Goal: Task Accomplishment & Management: Manage account settings

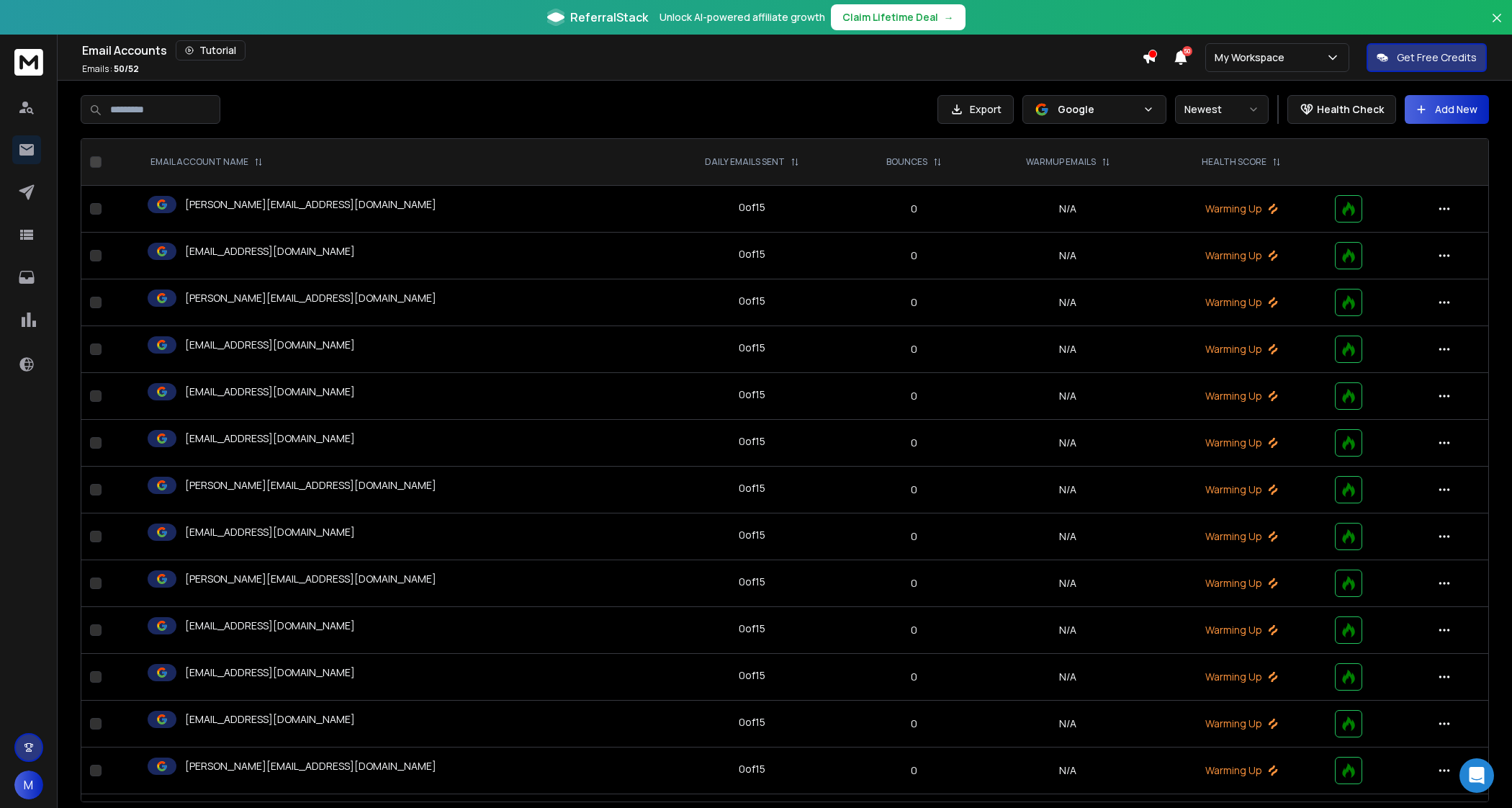
click at [1097, 103] on p "Google" at bounding box center [1097, 110] width 79 height 14
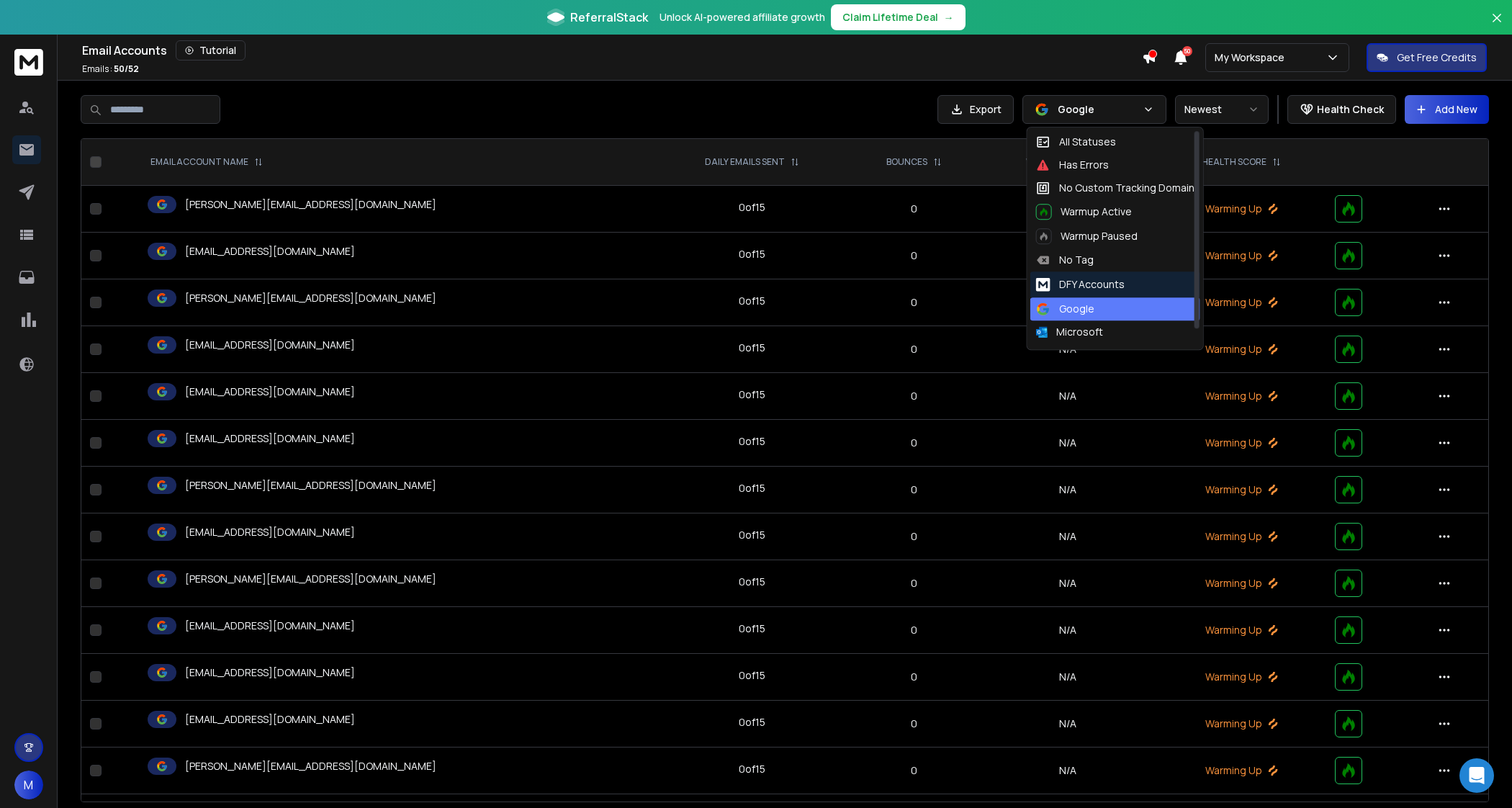
click at [1110, 276] on div "DFY Accounts" at bounding box center [1080, 285] width 89 height 17
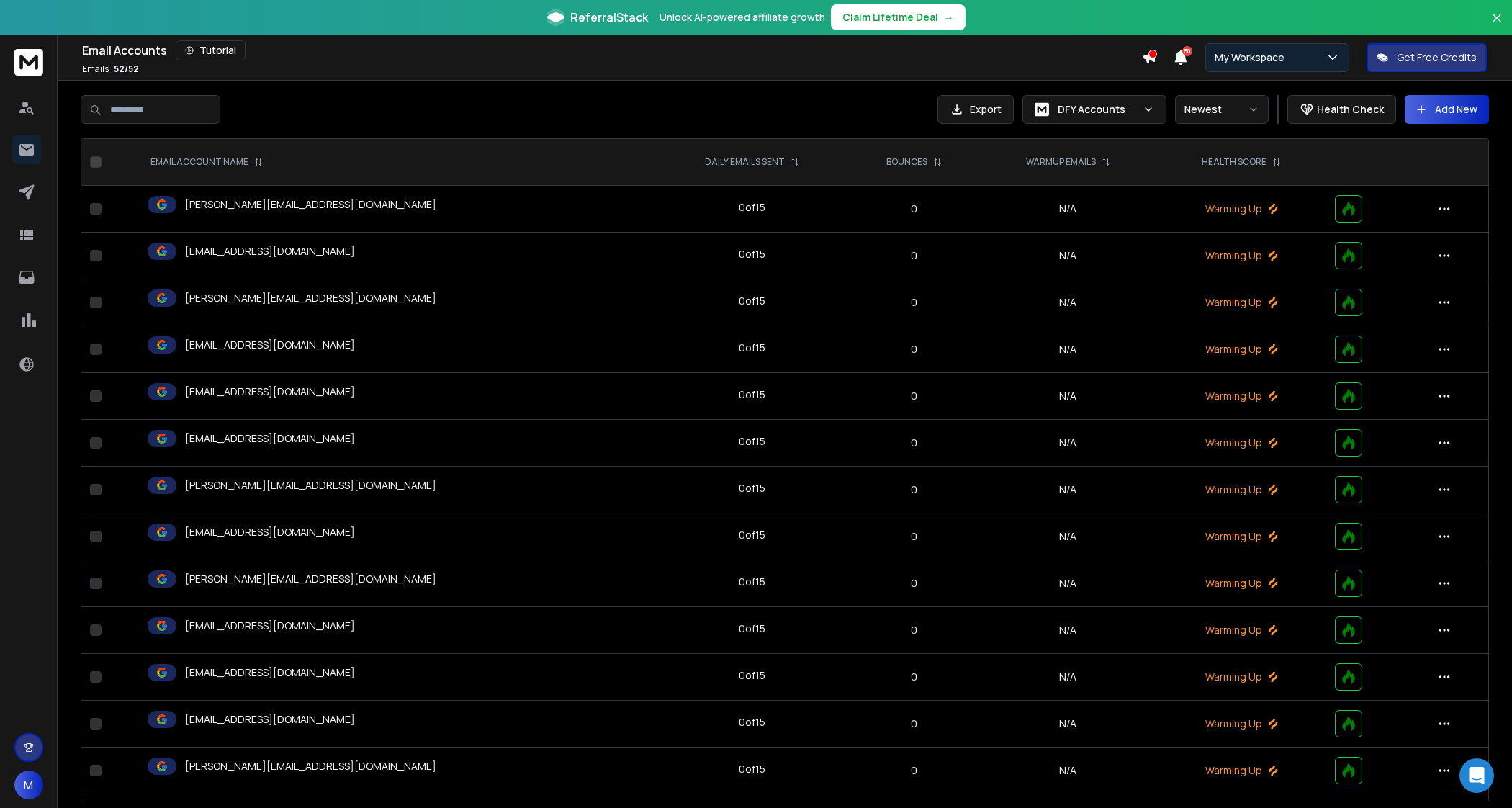
click at [1281, 68] on button "My Workspace" at bounding box center [1276, 58] width 144 height 29
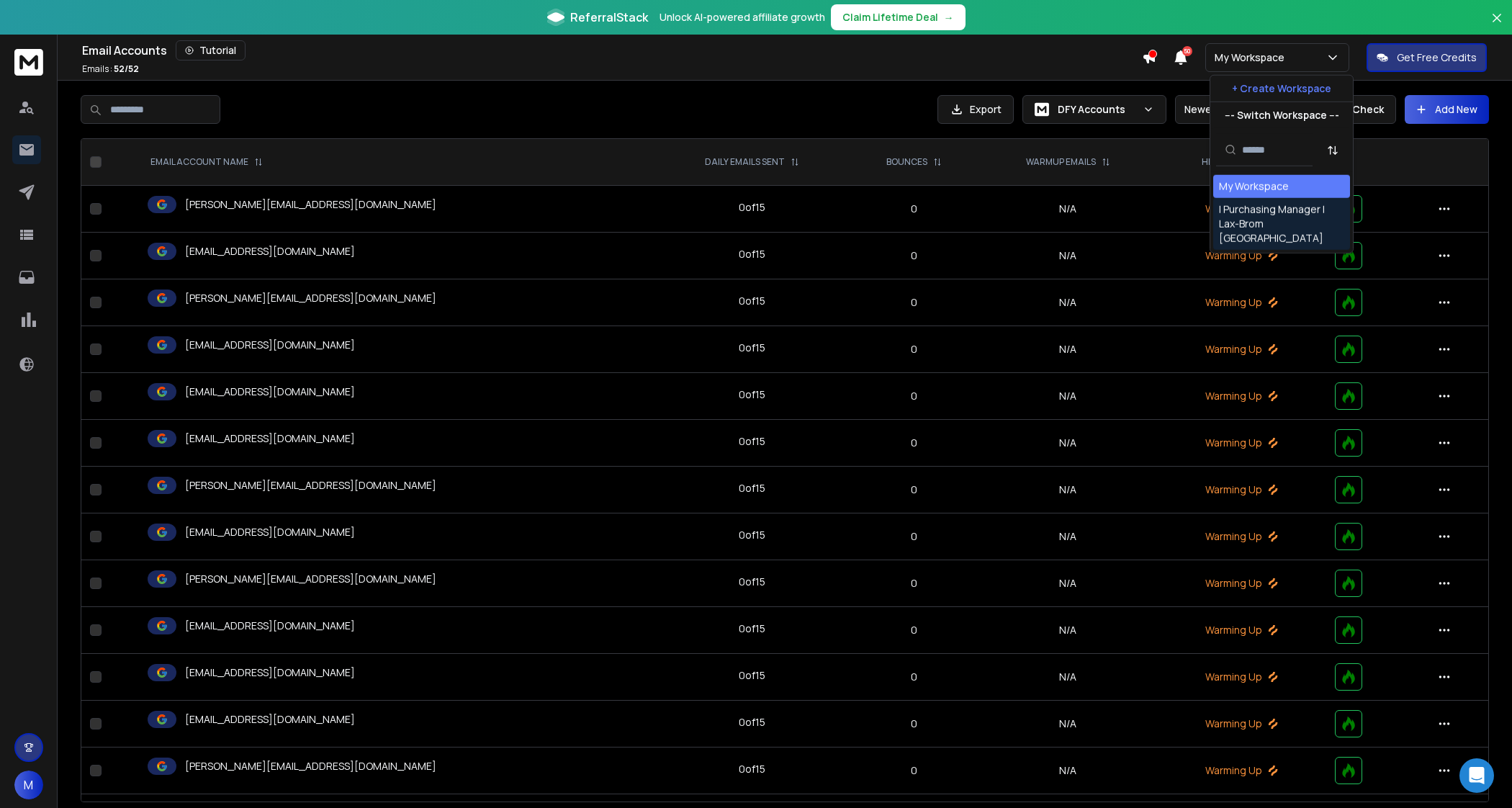
click at [1304, 220] on div "| Purchasing Manager | Lax-Brom [GEOGRAPHIC_DATA]" at bounding box center [1281, 224] width 125 height 43
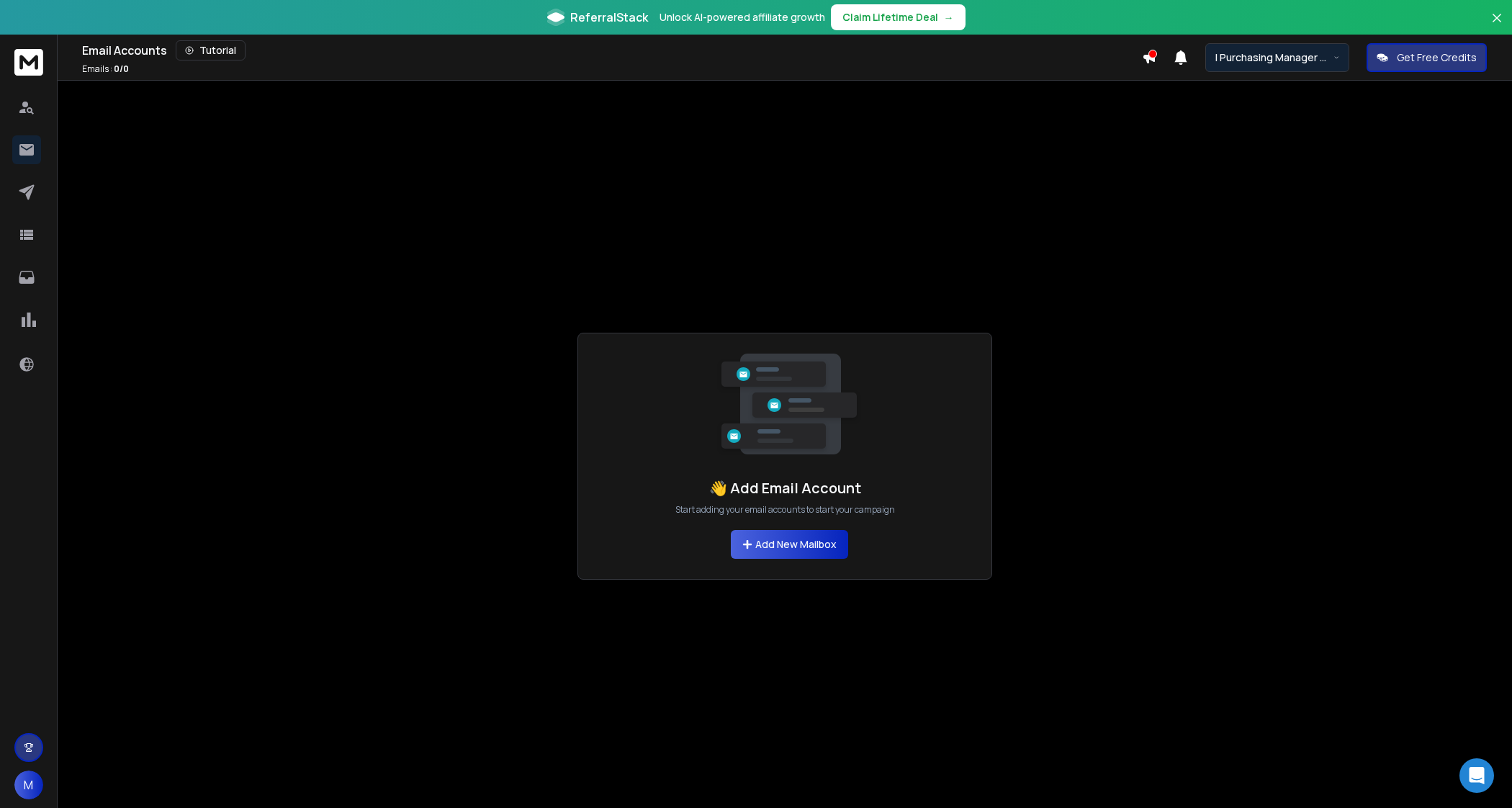
click at [1257, 51] on p "| Purchasing Manager | Lax-Brom [GEOGRAPHIC_DATA]" at bounding box center [1274, 58] width 118 height 14
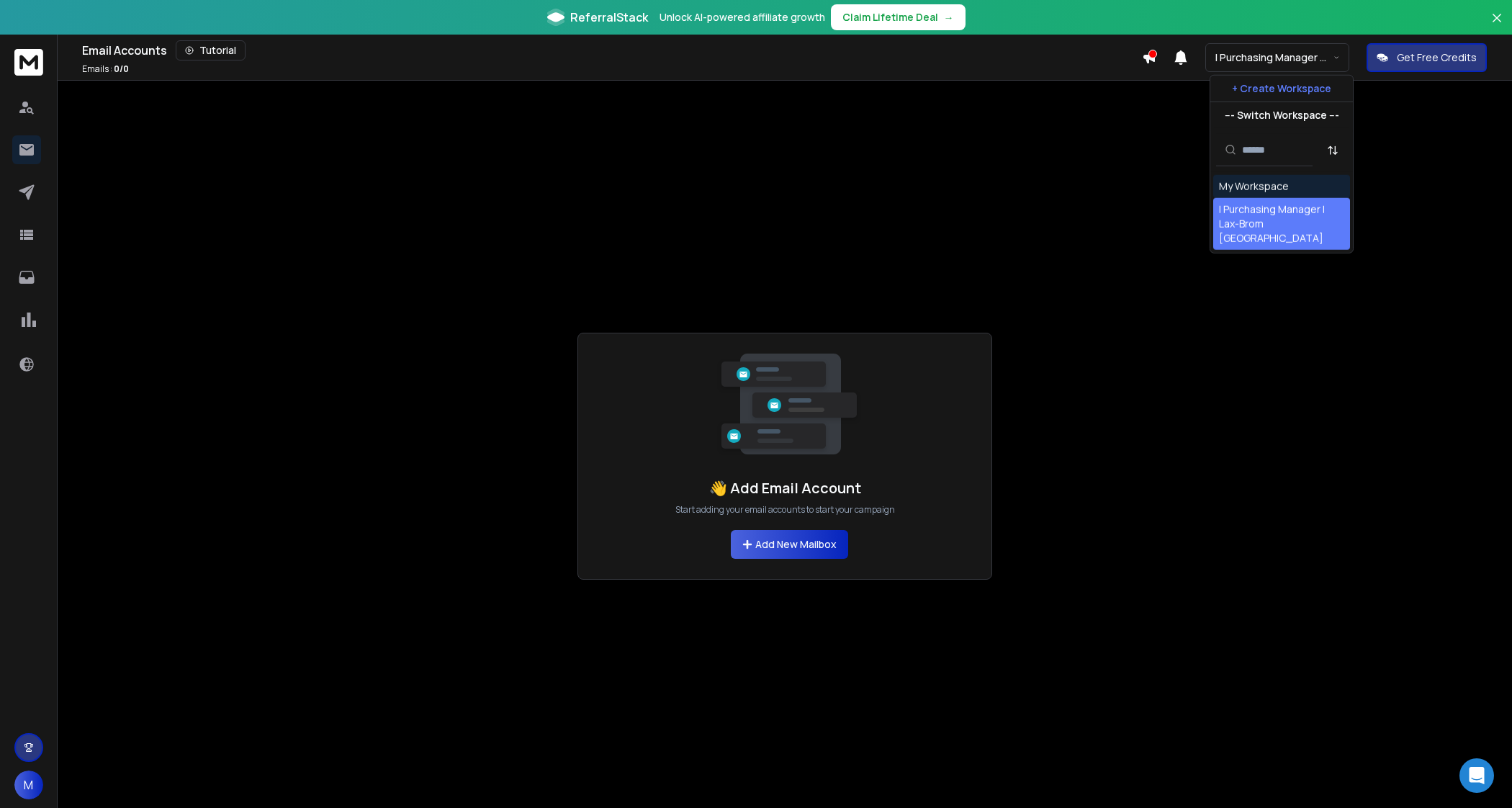
click at [1238, 178] on div "My Workspace" at bounding box center [1281, 186] width 137 height 23
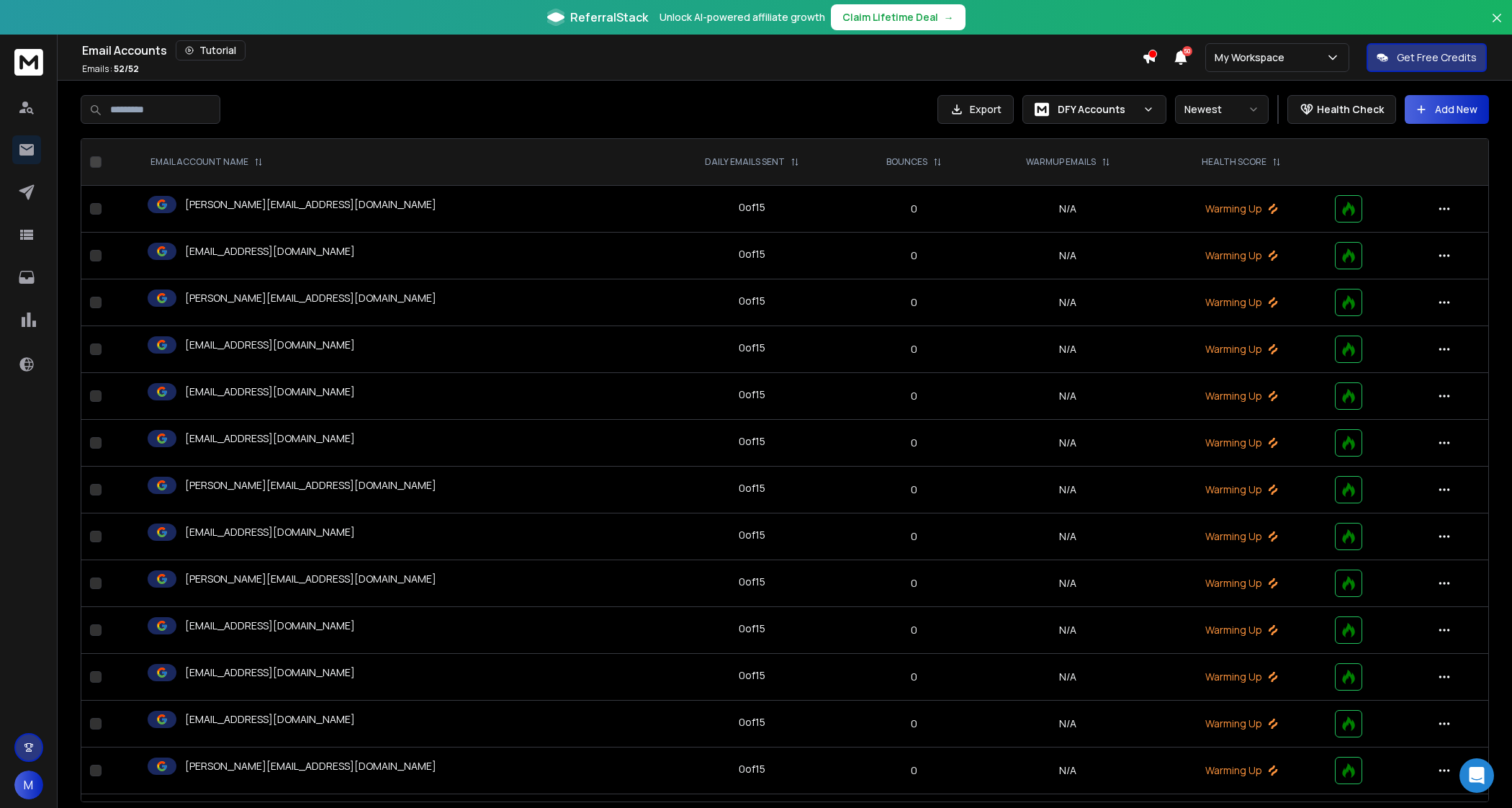
click at [1062, 119] on div "DFY Accounts" at bounding box center [1094, 110] width 144 height 29
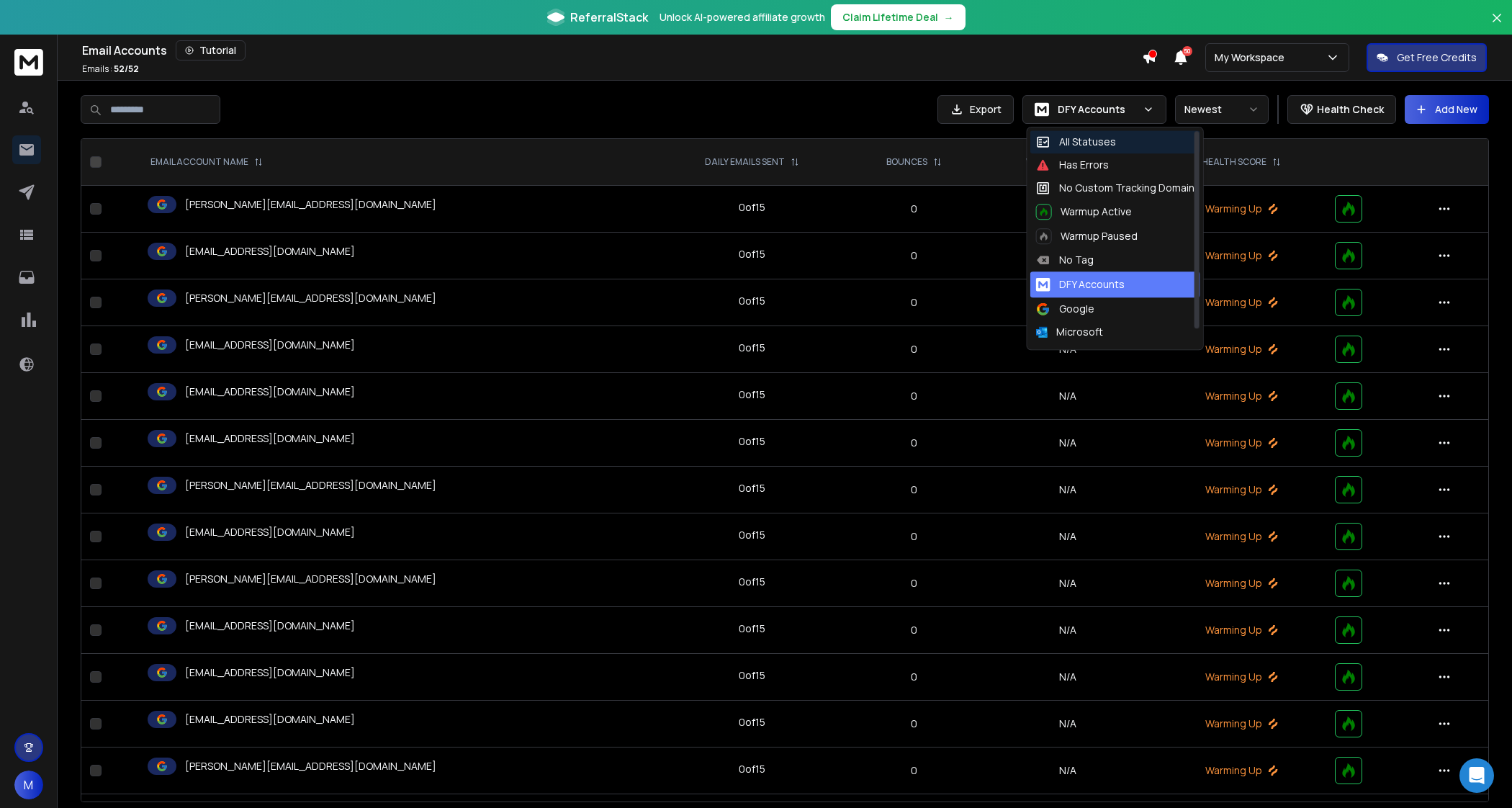
click at [1083, 136] on div "All Statuses" at bounding box center [1076, 142] width 80 height 14
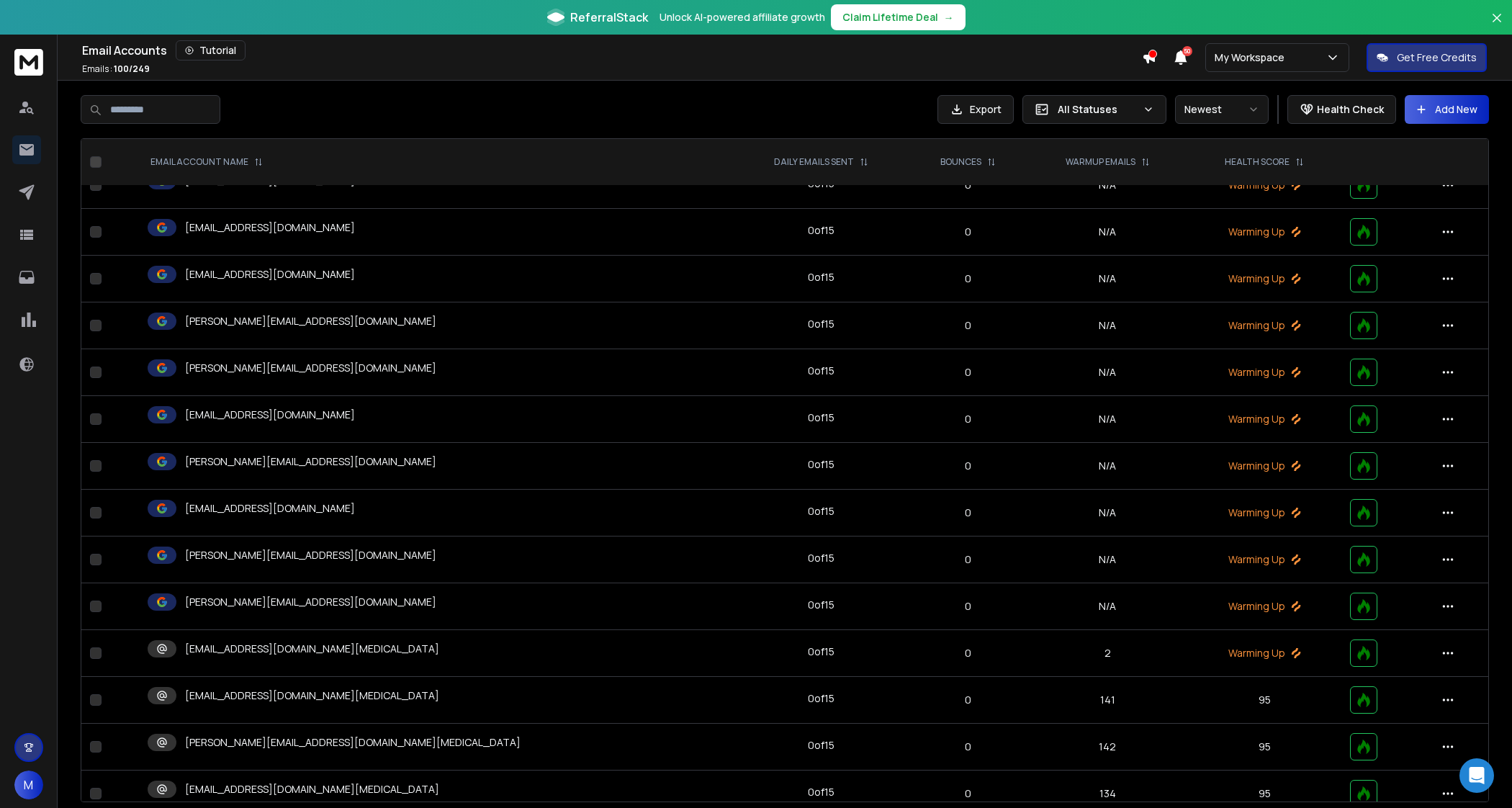
scroll to position [1995, 0]
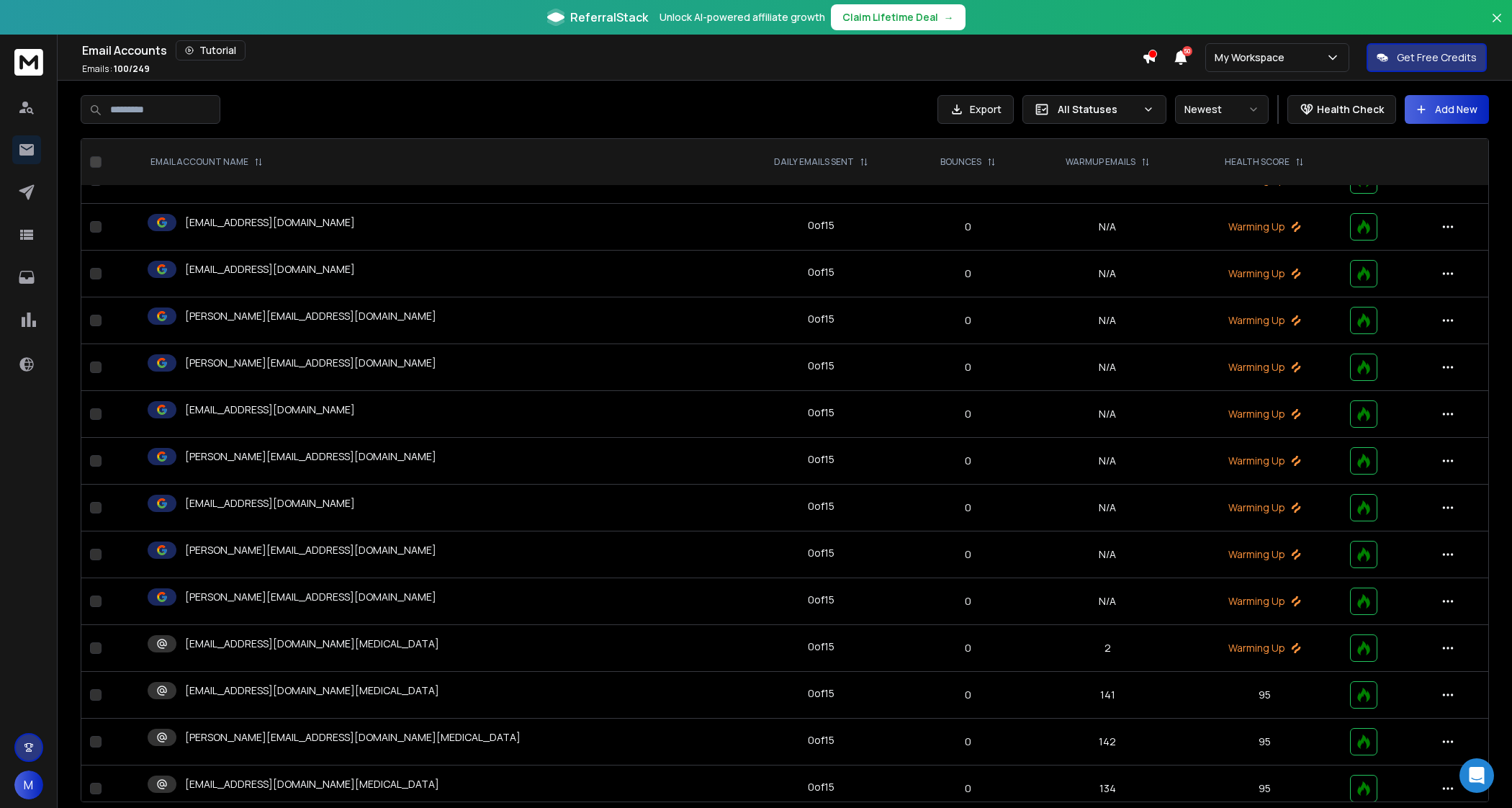
click at [1068, 115] on p "All Statuses" at bounding box center [1097, 110] width 79 height 14
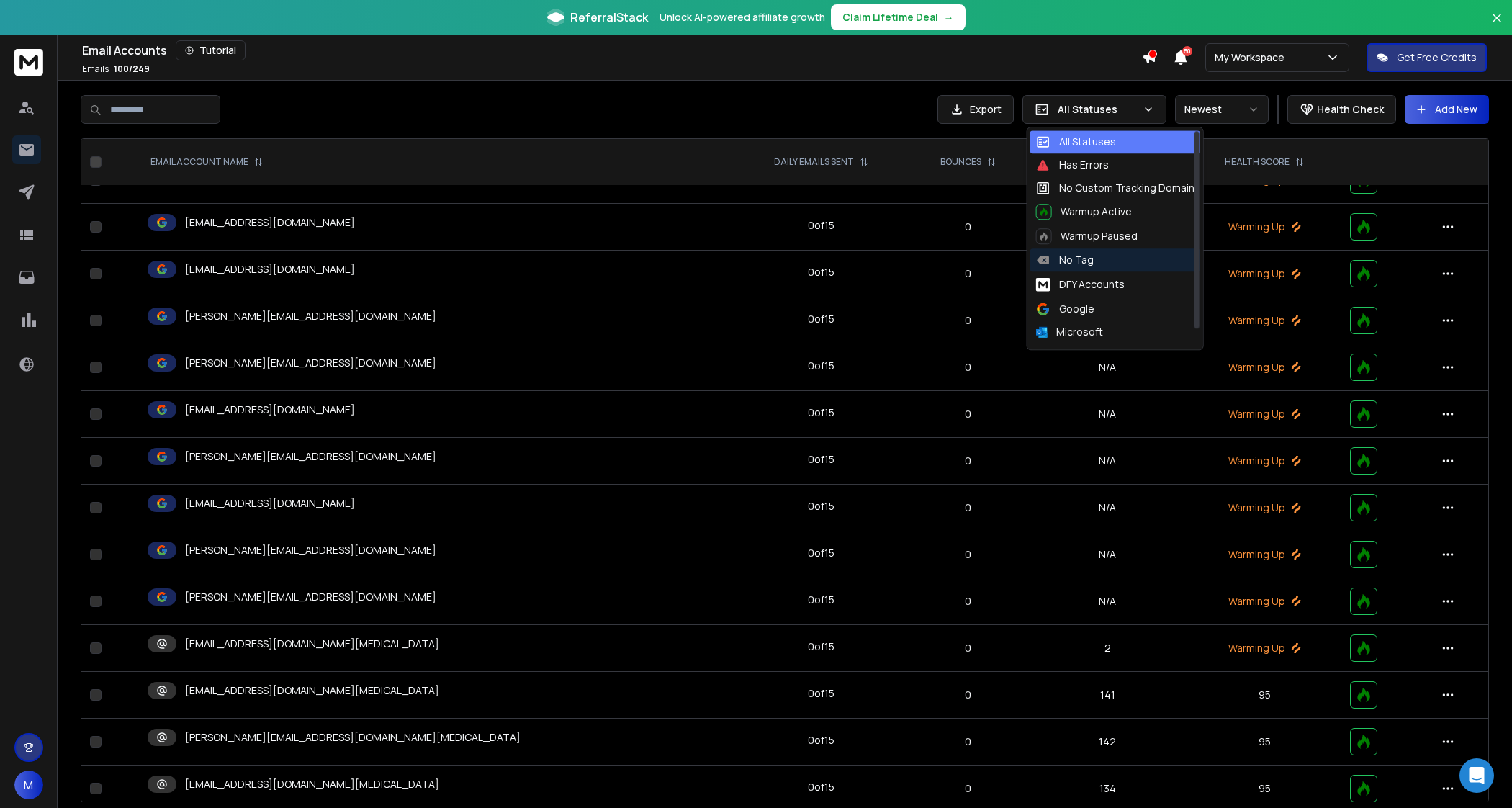
click at [1149, 262] on div "No Tag" at bounding box center [1115, 260] width 170 height 23
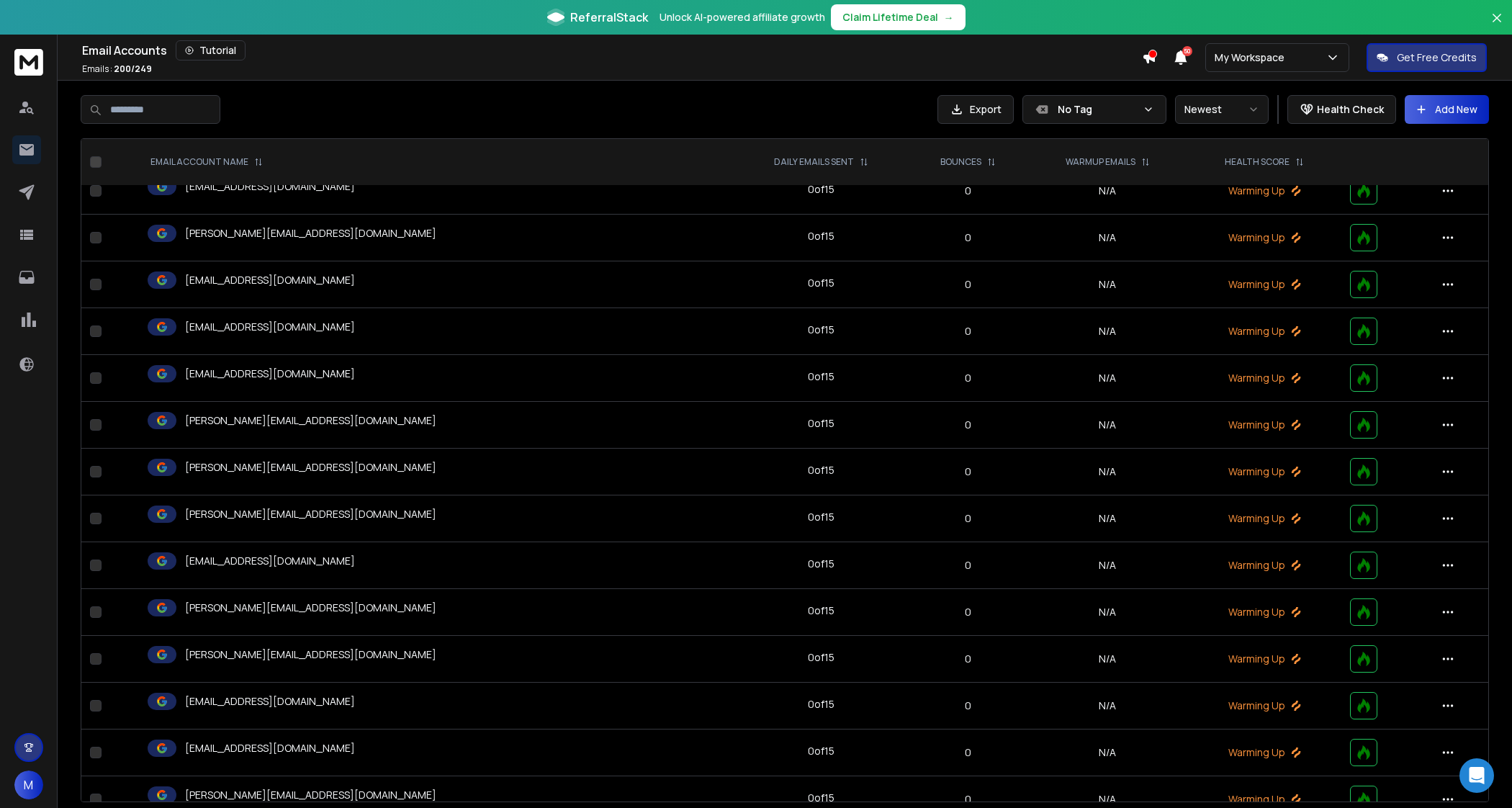
scroll to position [0, 0]
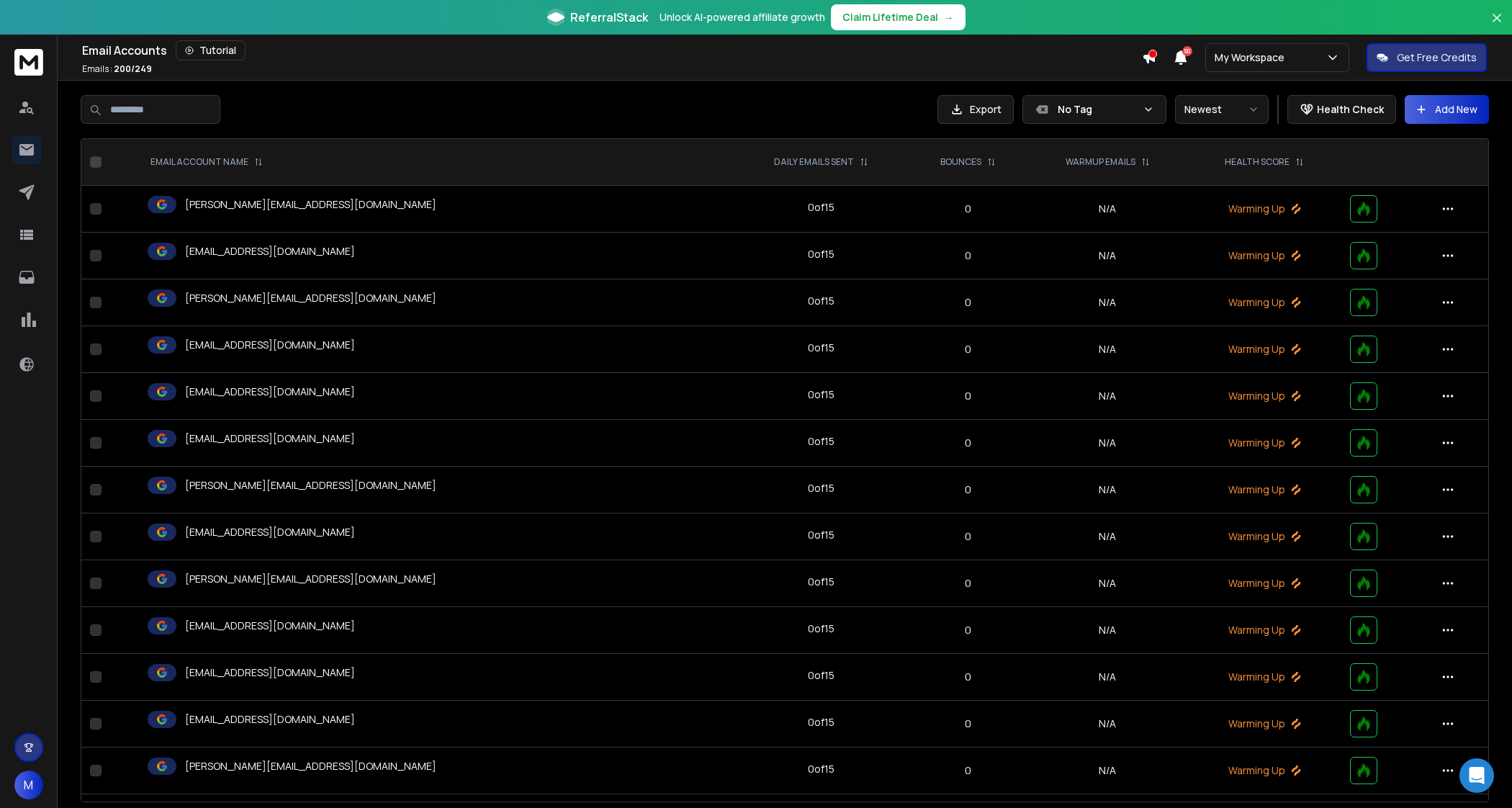
click at [1108, 104] on p "No Tag" at bounding box center [1097, 110] width 79 height 14
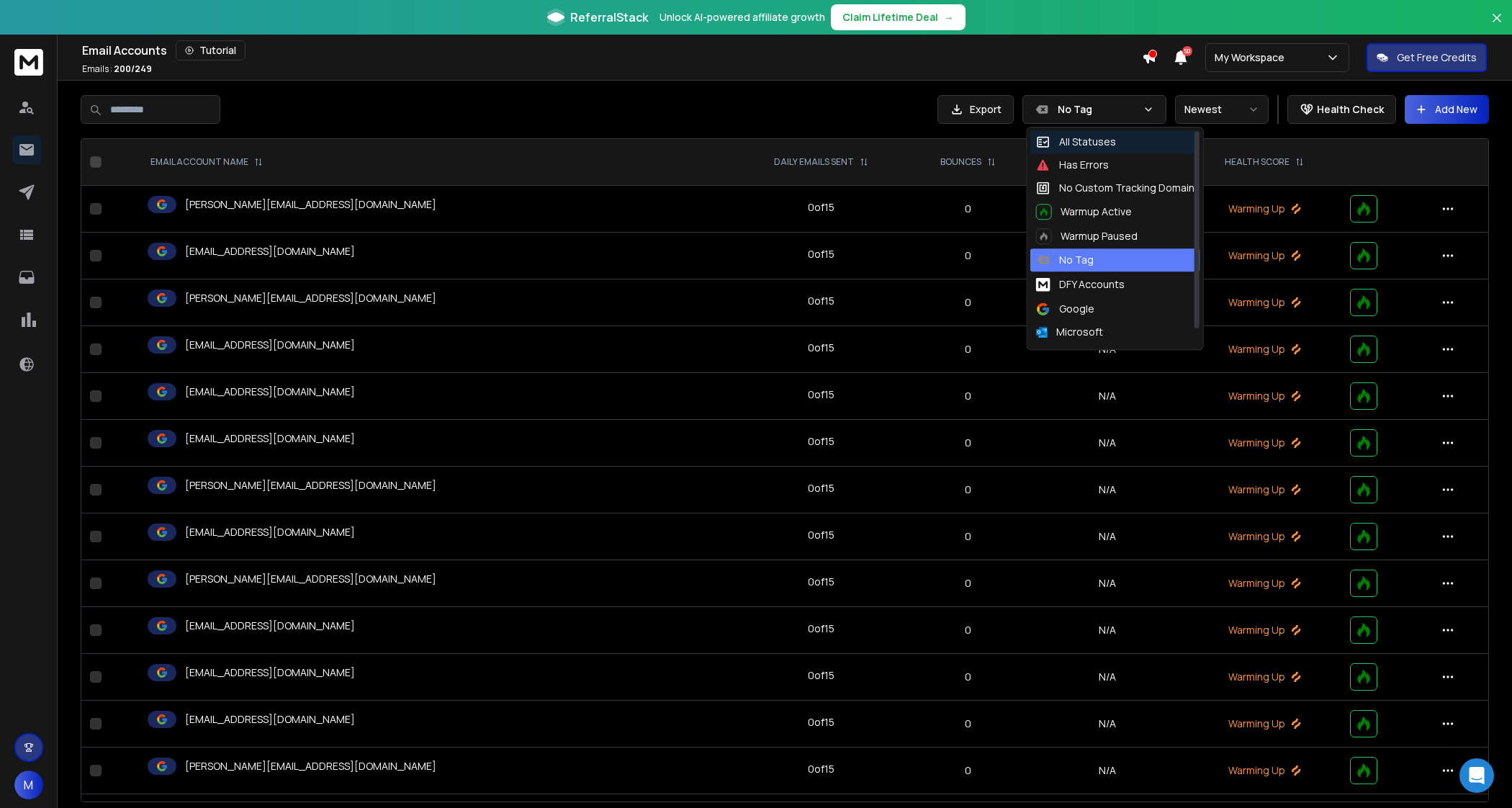
click at [1094, 137] on div "All Statuses" at bounding box center [1076, 142] width 80 height 14
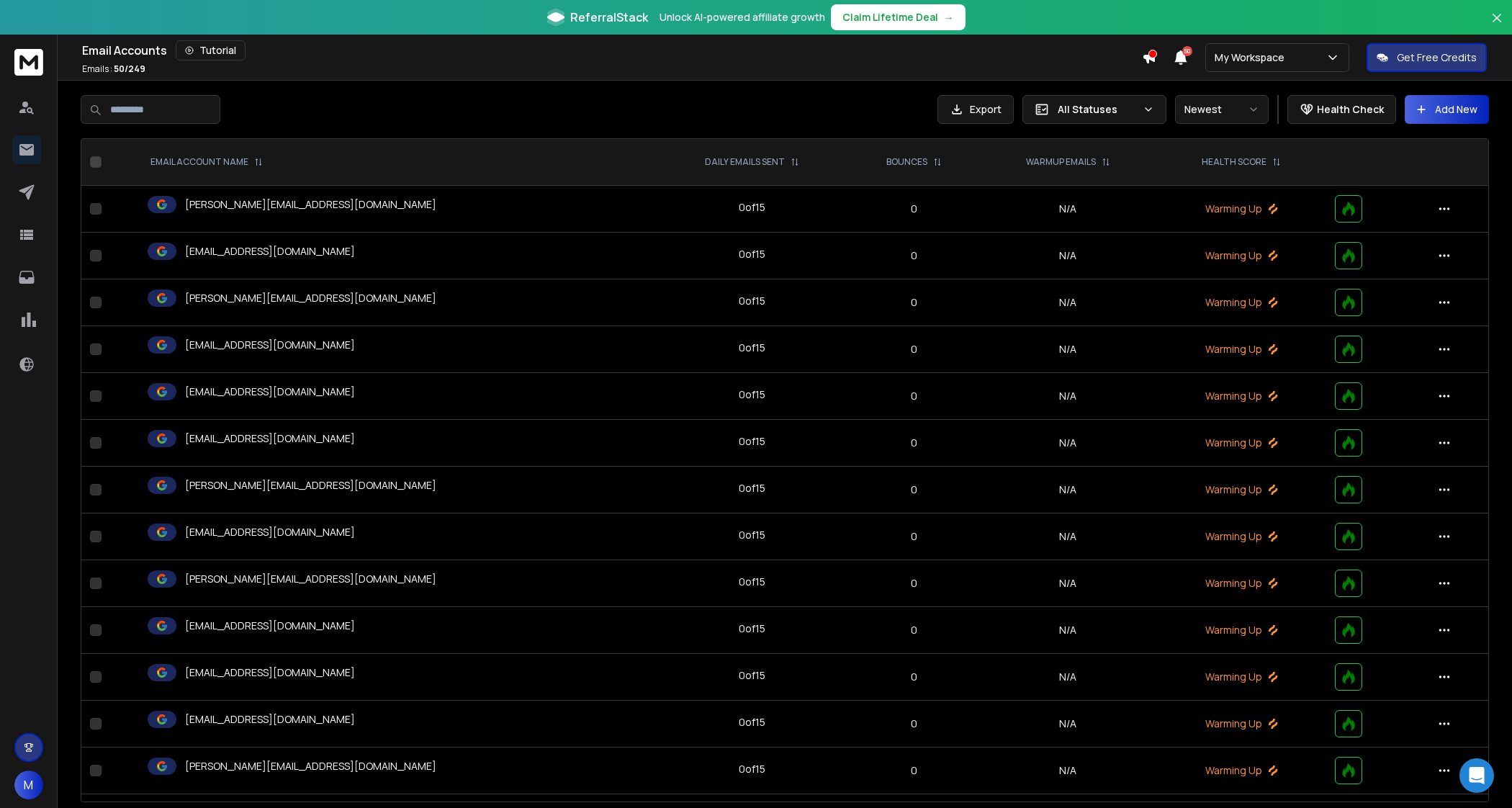
click at [1085, 107] on p "All Statuses" at bounding box center [1097, 110] width 79 height 14
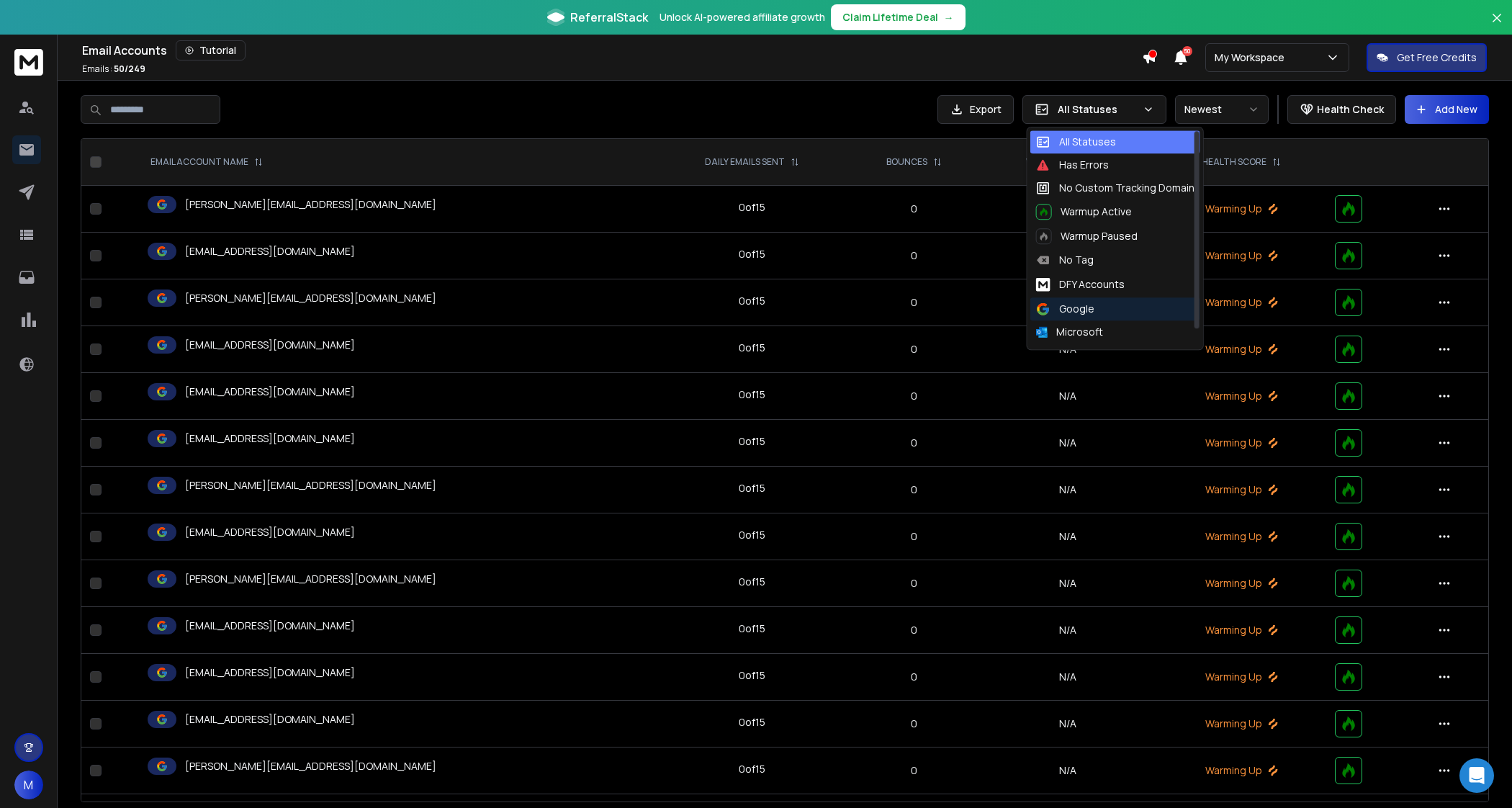
click at [1106, 303] on div "Google" at bounding box center [1115, 309] width 170 height 23
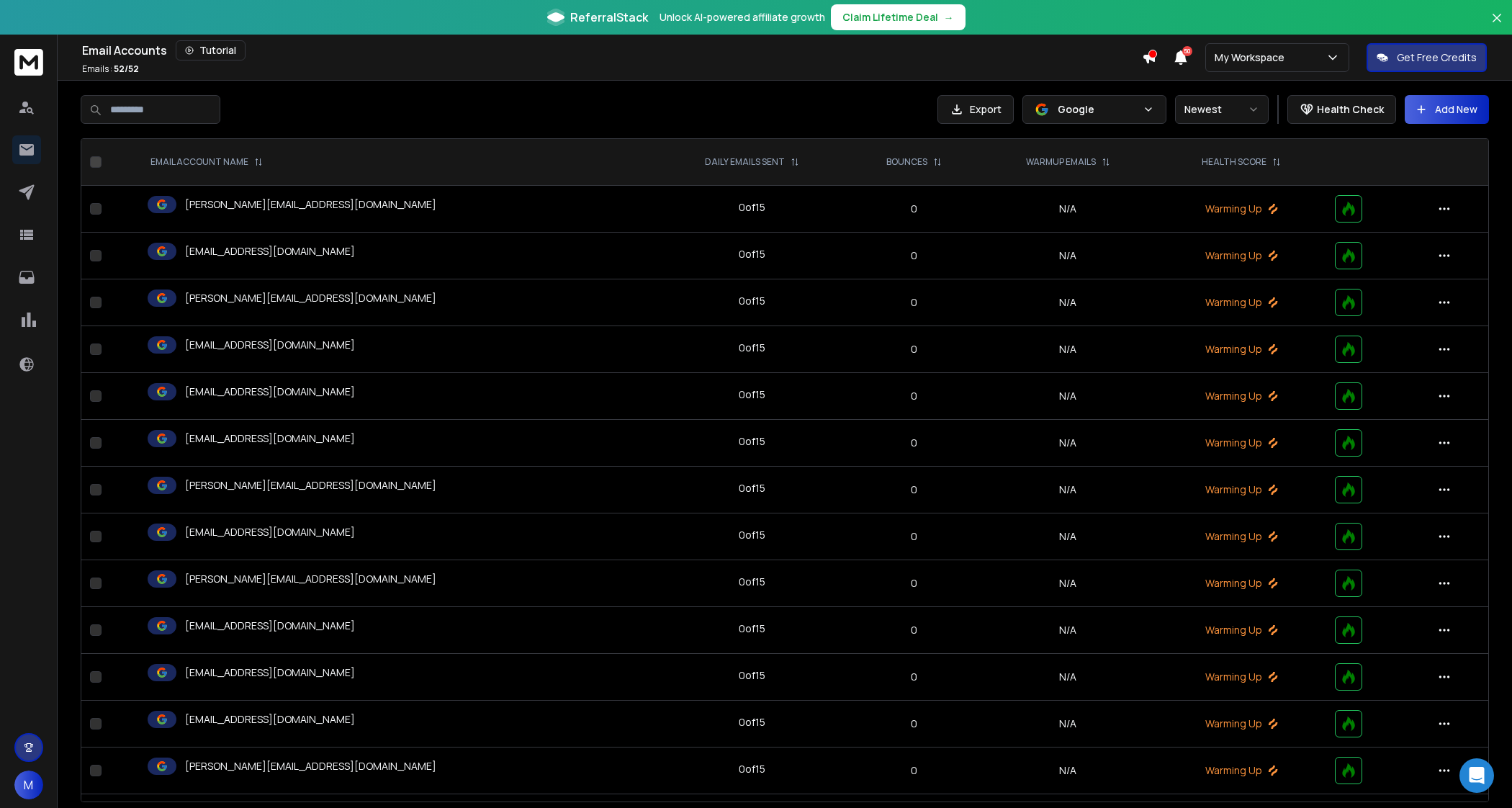
click at [1094, 103] on p "Google" at bounding box center [1097, 110] width 79 height 14
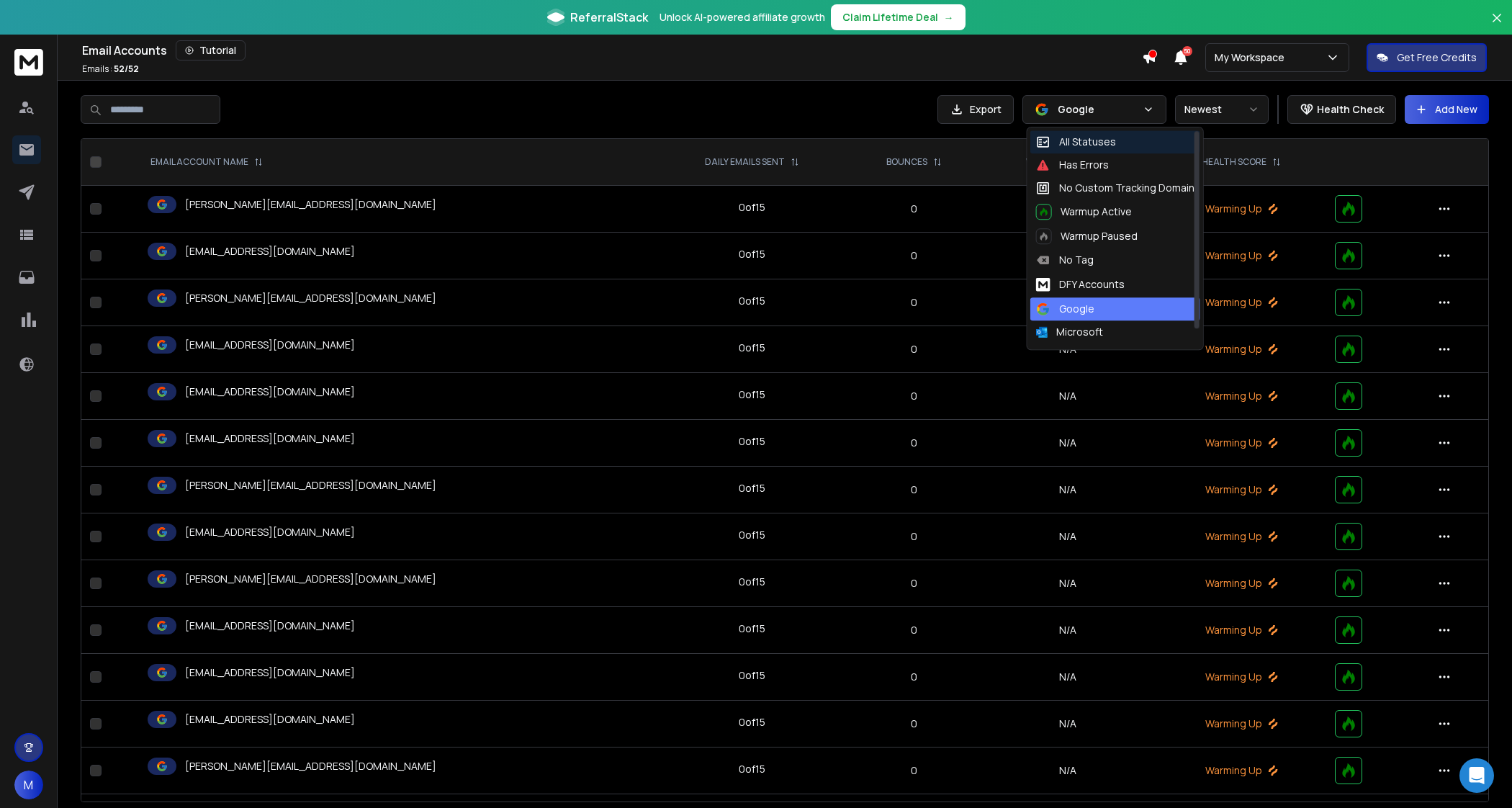
click at [1110, 137] on div "All Statuses" at bounding box center [1076, 142] width 80 height 14
